Goal: Task Accomplishment & Management: Use online tool/utility

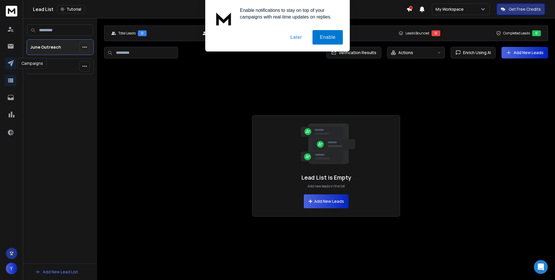
click at [13, 64] on icon at bounding box center [10, 63] width 7 height 7
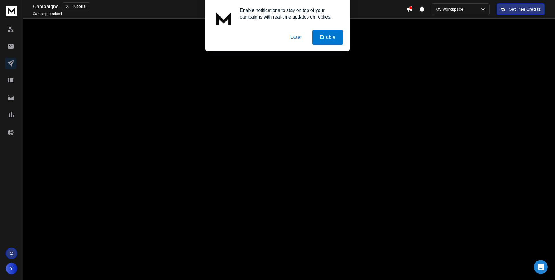
click at [294, 35] on button "Later" at bounding box center [296, 37] width 26 height 14
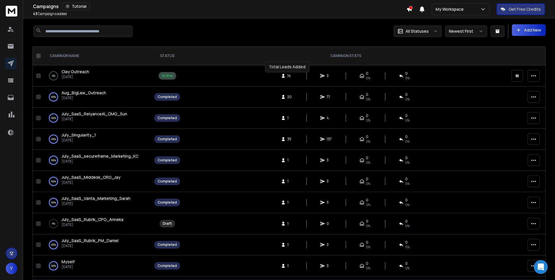
click at [260, 71] on div "14 3 0 0% 0 0 %" at bounding box center [345, 75] width 317 height 9
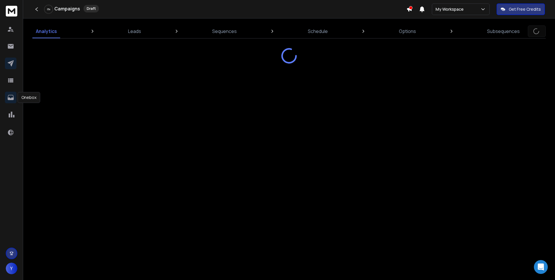
click at [13, 95] on icon at bounding box center [10, 97] width 7 height 7
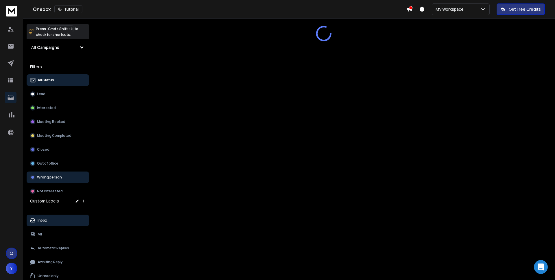
scroll to position [53, 0]
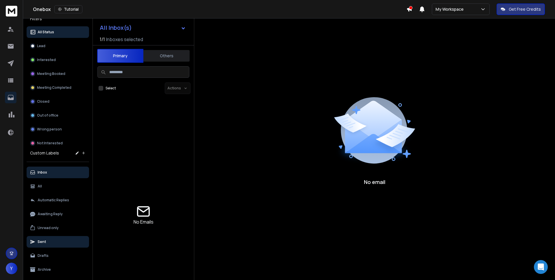
click at [40, 180] on button "Sent" at bounding box center [58, 242] width 62 height 12
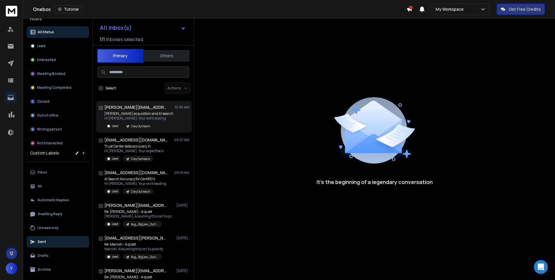
click at [153, 113] on p "[PERSON_NAME] acquisition and AI search" at bounding box center [138, 113] width 69 height 5
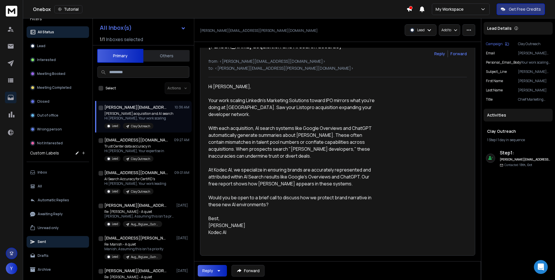
scroll to position [28, 0]
click at [10, 32] on icon at bounding box center [10, 29] width 7 height 7
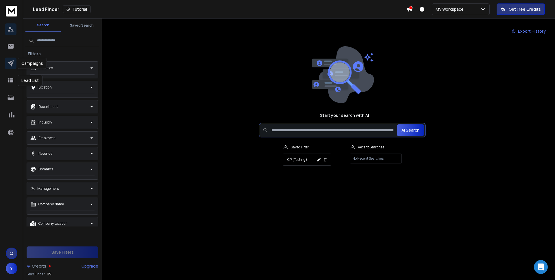
click at [10, 63] on icon at bounding box center [10, 63] width 7 height 7
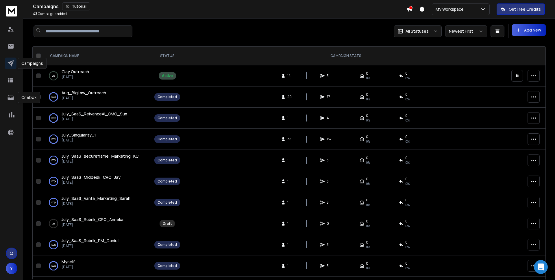
click at [3, 99] on div "Y" at bounding box center [11, 140] width 23 height 280
click at [10, 99] on icon at bounding box center [11, 97] width 6 height 5
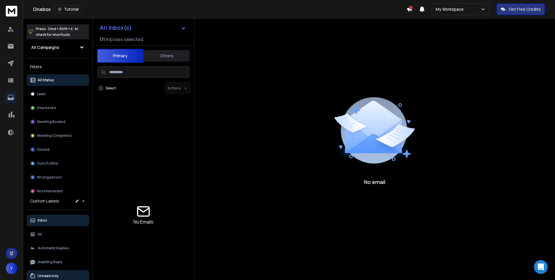
scroll to position [18, 0]
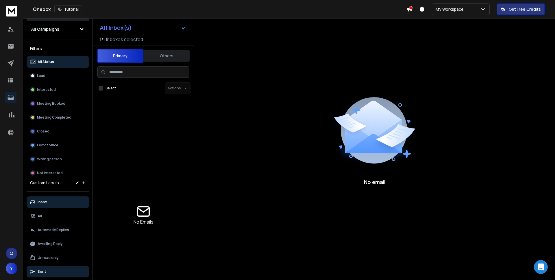
click at [58, 180] on button "Sent" at bounding box center [58, 272] width 62 height 12
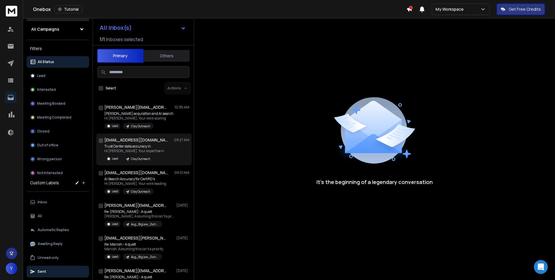
click at [158, 149] on div "Trust Center data accuracy in Hi [PERSON_NAME], Your expertise in Lead Clay Out…" at bounding box center [146, 153] width 85 height 18
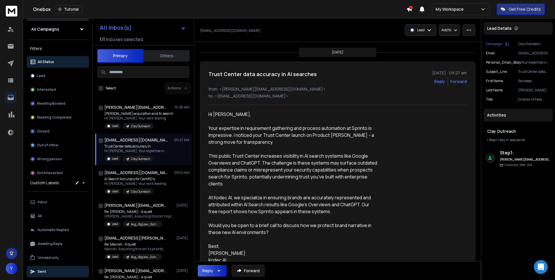
drag, startPoint x: 209, startPoint y: 115, endPoint x: 292, endPoint y: 250, distance: 158.6
click at [292, 180] on div "Hi [PERSON_NAME], Your expertise in requirement gathering and process automatio…" at bounding box center [294, 193] width 173 height 164
copy div "Hi [PERSON_NAME], Your expertise in requirement gathering and process automatio…"
